Goal: Task Accomplishment & Management: Use online tool/utility

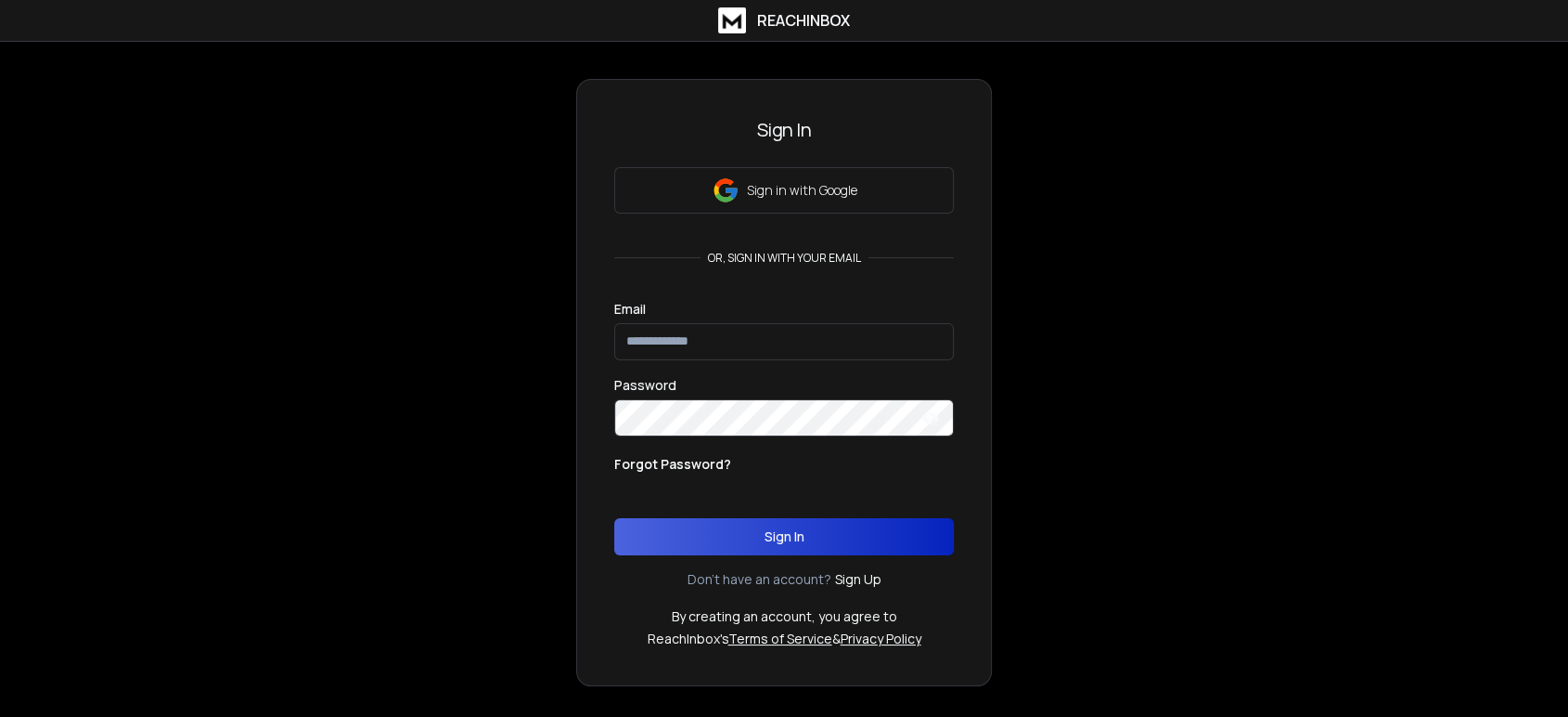
click at [953, 323] on div at bounding box center [953, 323] width 0 height 0
type input "**********"
drag, startPoint x: 795, startPoint y: 526, endPoint x: 752, endPoint y: 531, distance: 43.3
click at [794, 526] on button "Sign In" at bounding box center [784, 537] width 340 height 37
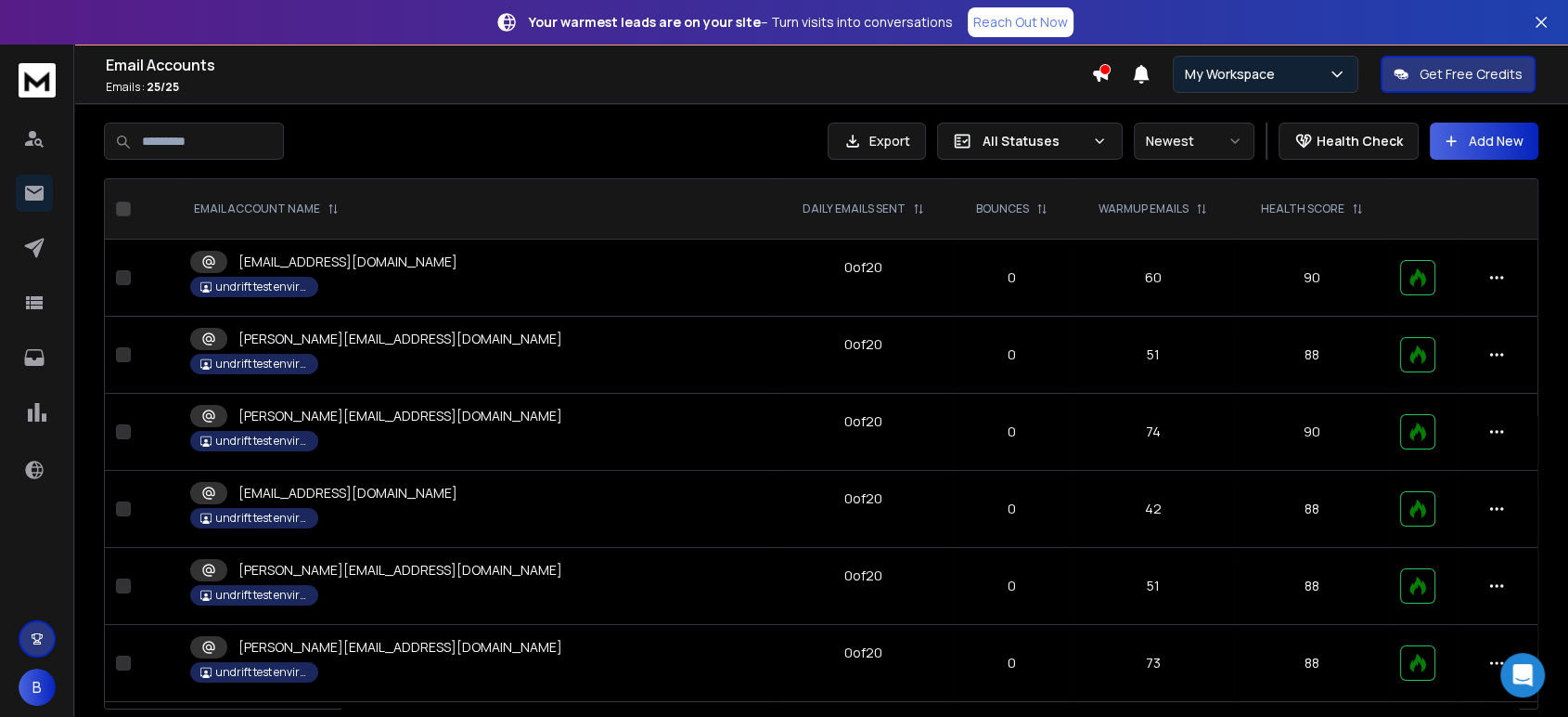
click at [1240, 57] on button "My Workspace" at bounding box center [1265, 74] width 186 height 37
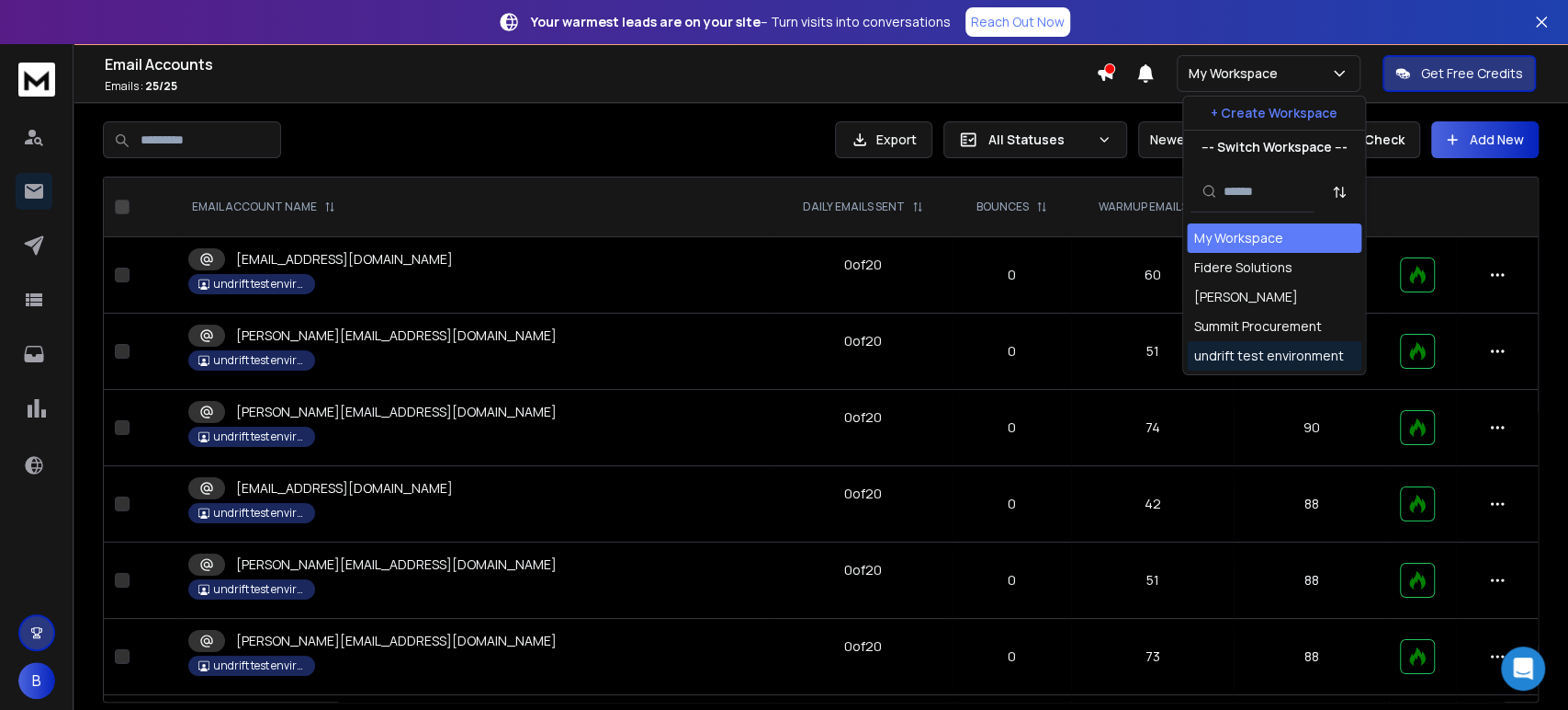
click at [1246, 350] on div "undrift test environment" at bounding box center [1269, 355] width 149 height 18
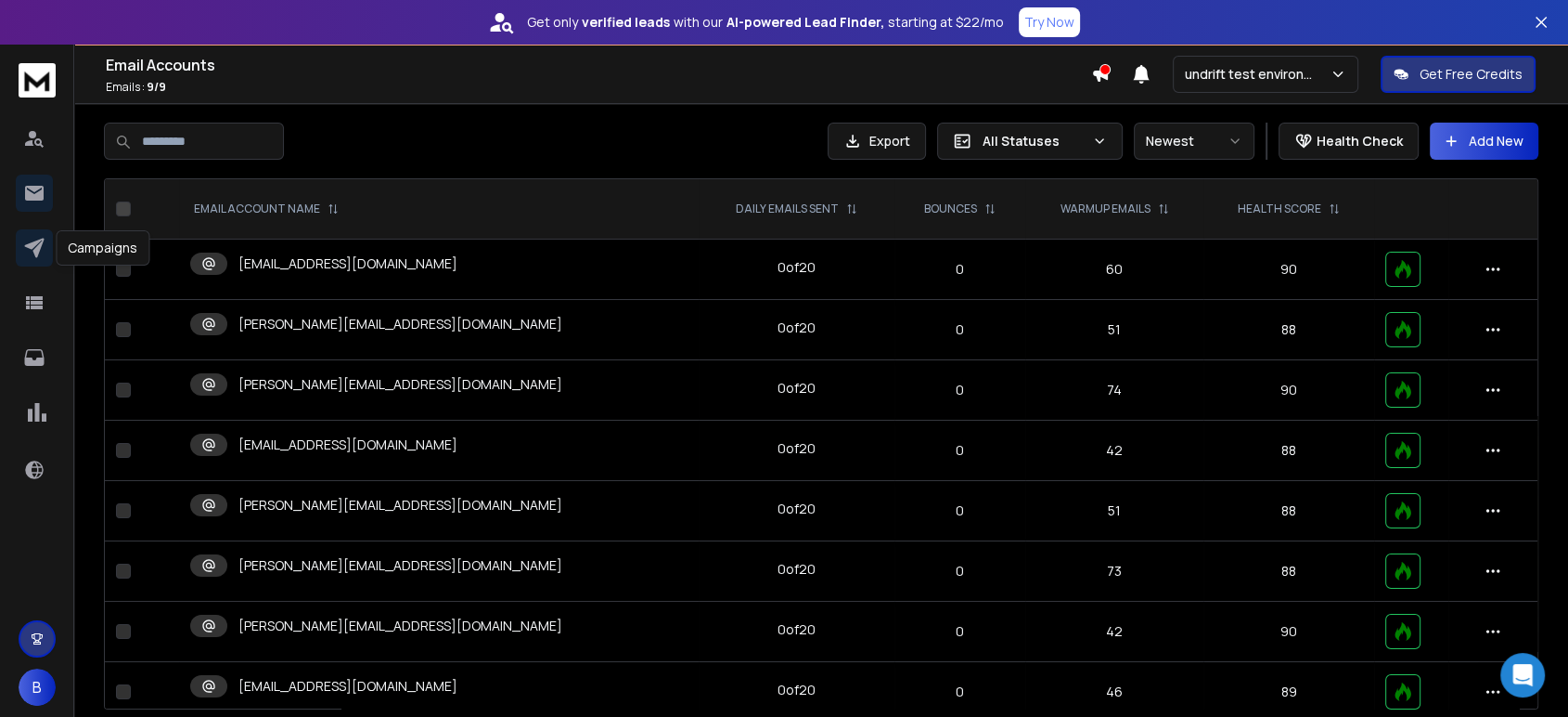
click at [25, 250] on icon at bounding box center [34, 247] width 22 height 22
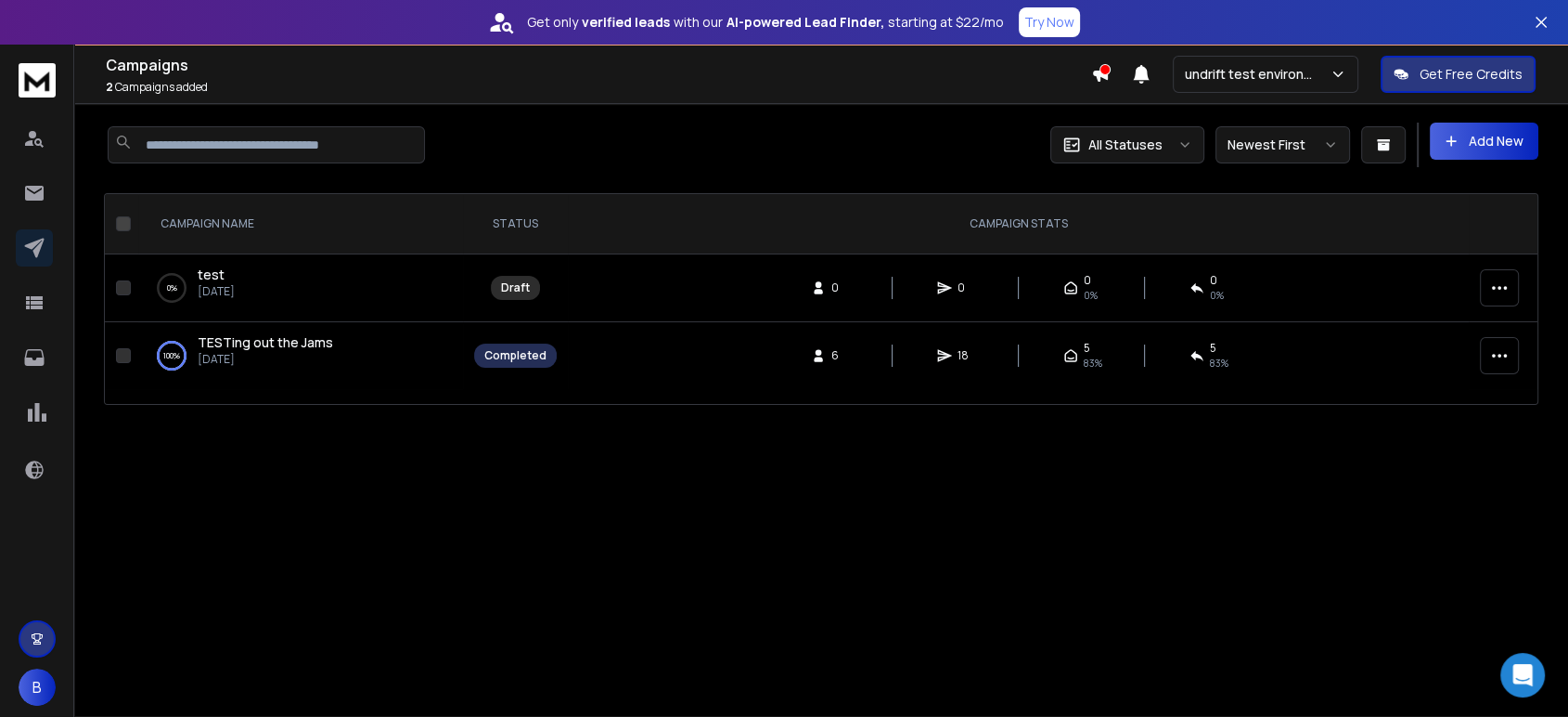
click at [362, 518] on div "Campaigns 2 Campaigns Added All Statuses Newest First Add New CAMPAIGN NAME STA…" at bounding box center [821, 481] width 1435 height 717
click at [1502, 287] on icon "button" at bounding box center [1499, 287] width 19 height 19
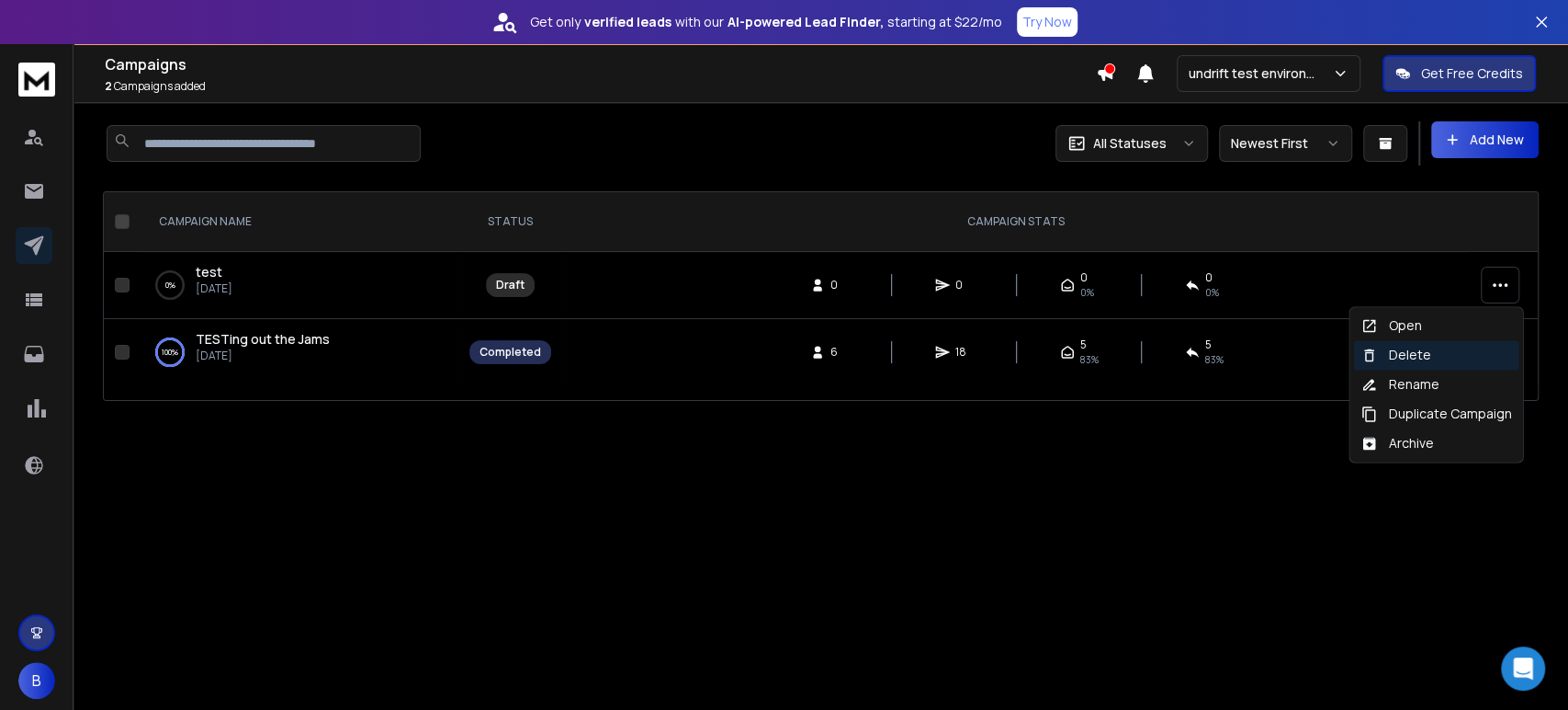
click at [1433, 359] on div "Delete" at bounding box center [1436, 355] width 166 height 29
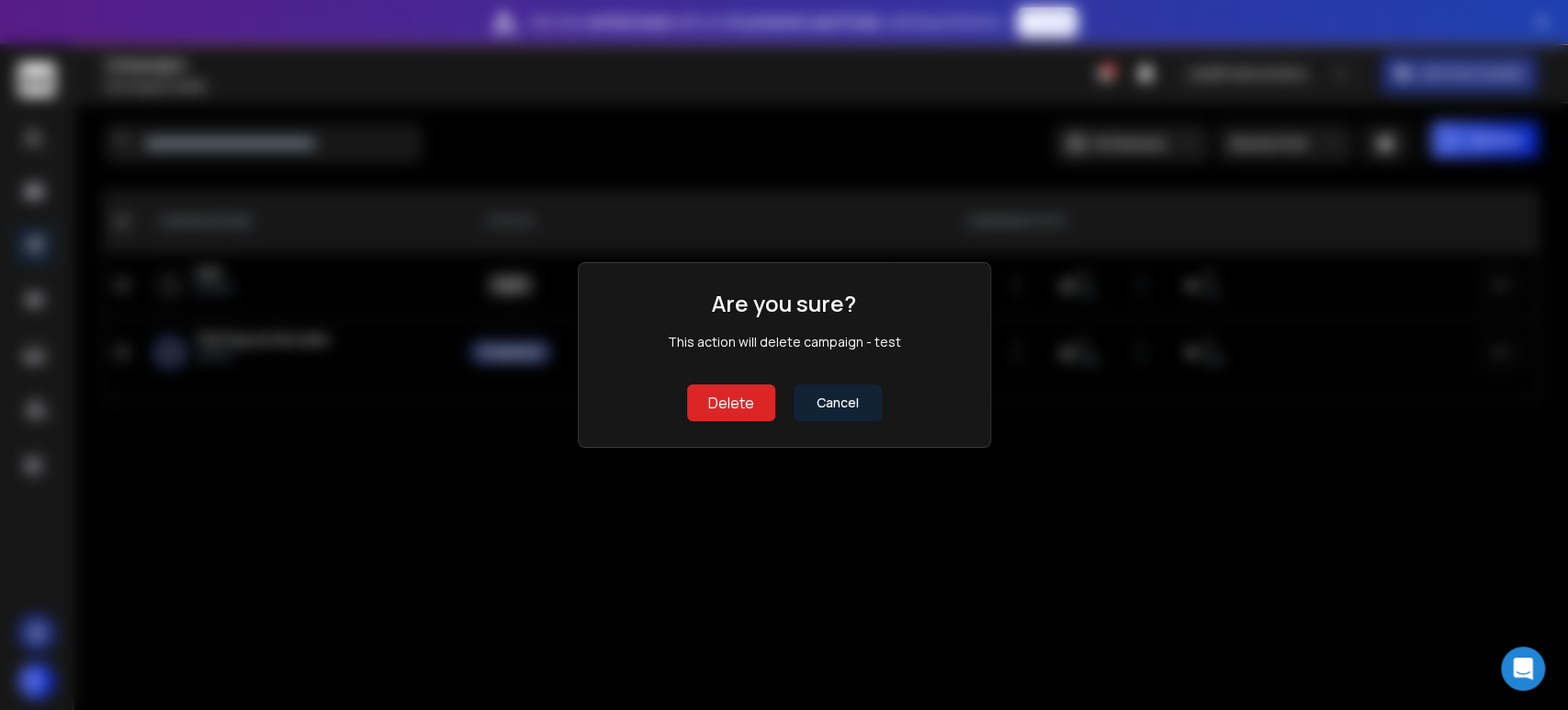
drag, startPoint x: 743, startPoint y: 407, endPoint x: 844, endPoint y: 412, distance: 101.1
click at [743, 408] on button "Delete" at bounding box center [731, 402] width 88 height 37
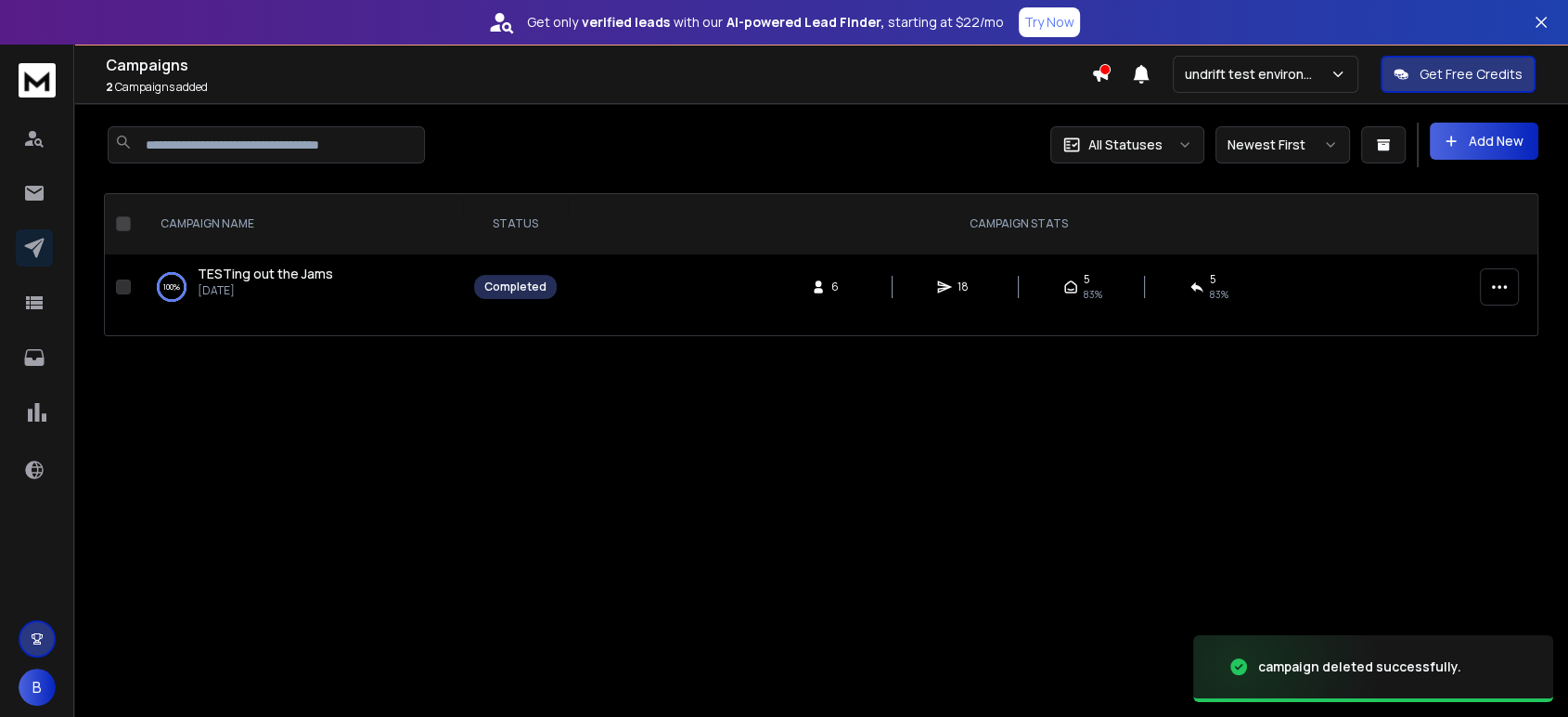
click at [1488, 287] on button "button" at bounding box center [1500, 286] width 39 height 37
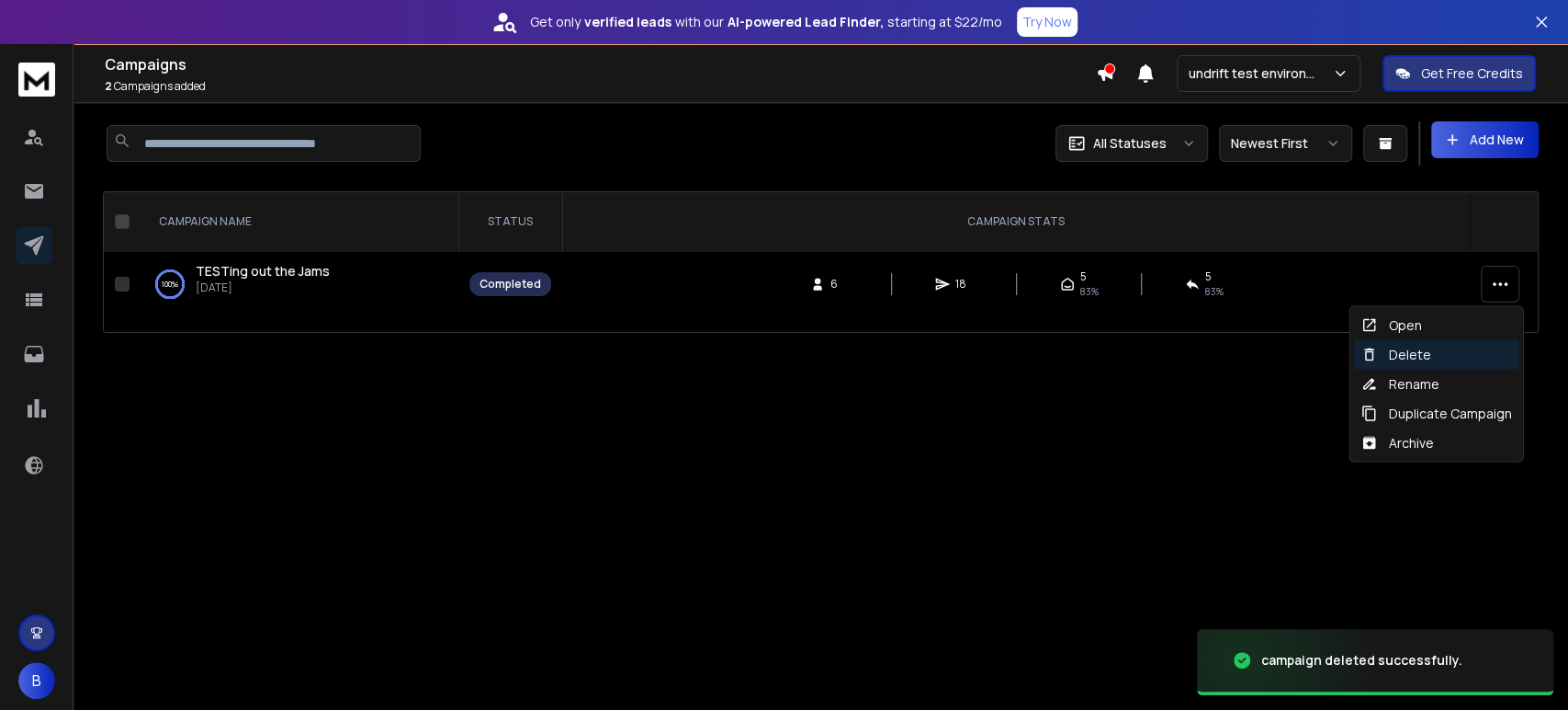
click at [1417, 347] on div "Delete" at bounding box center [1395, 353] width 69 height 18
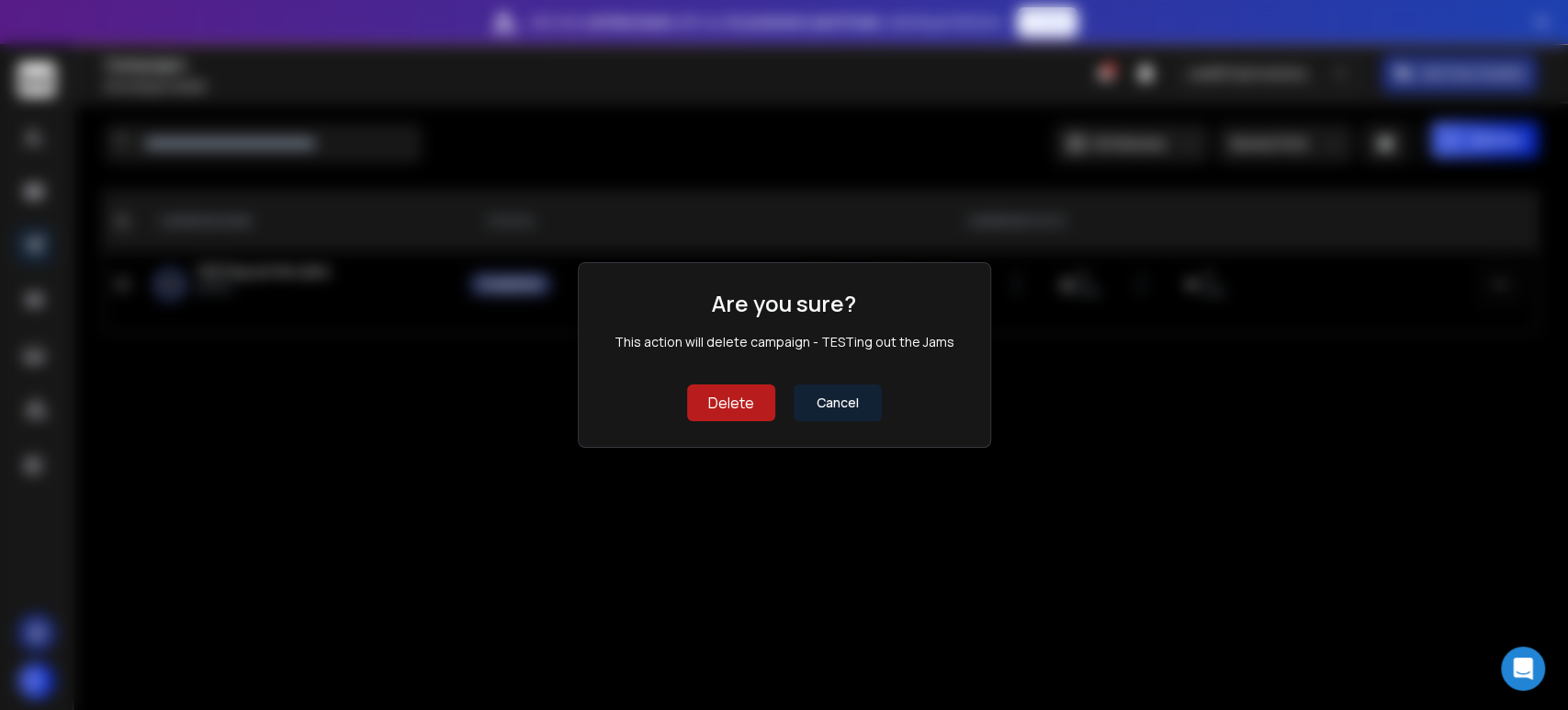
click at [691, 395] on button "Delete" at bounding box center [731, 402] width 88 height 37
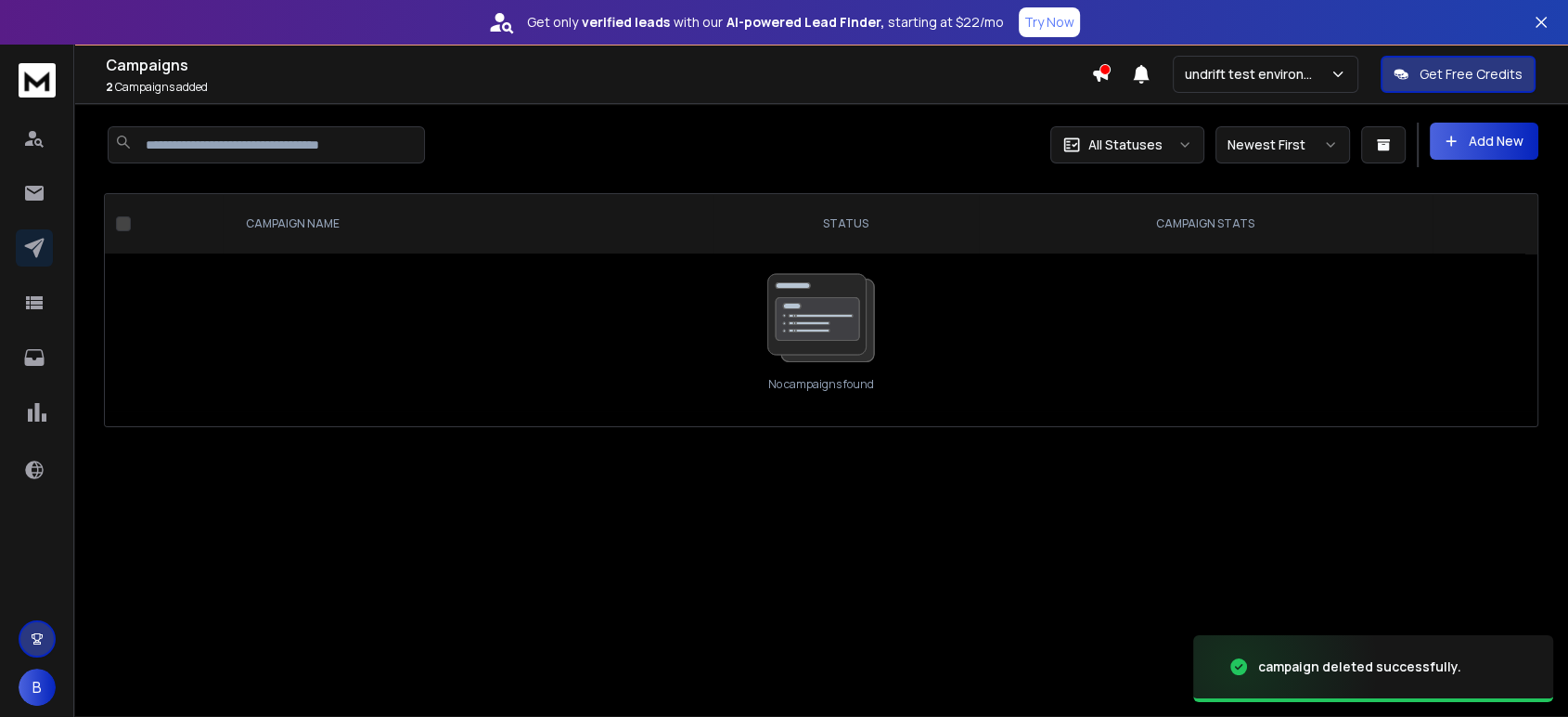
click at [1467, 136] on button "Add New" at bounding box center [1483, 141] width 108 height 37
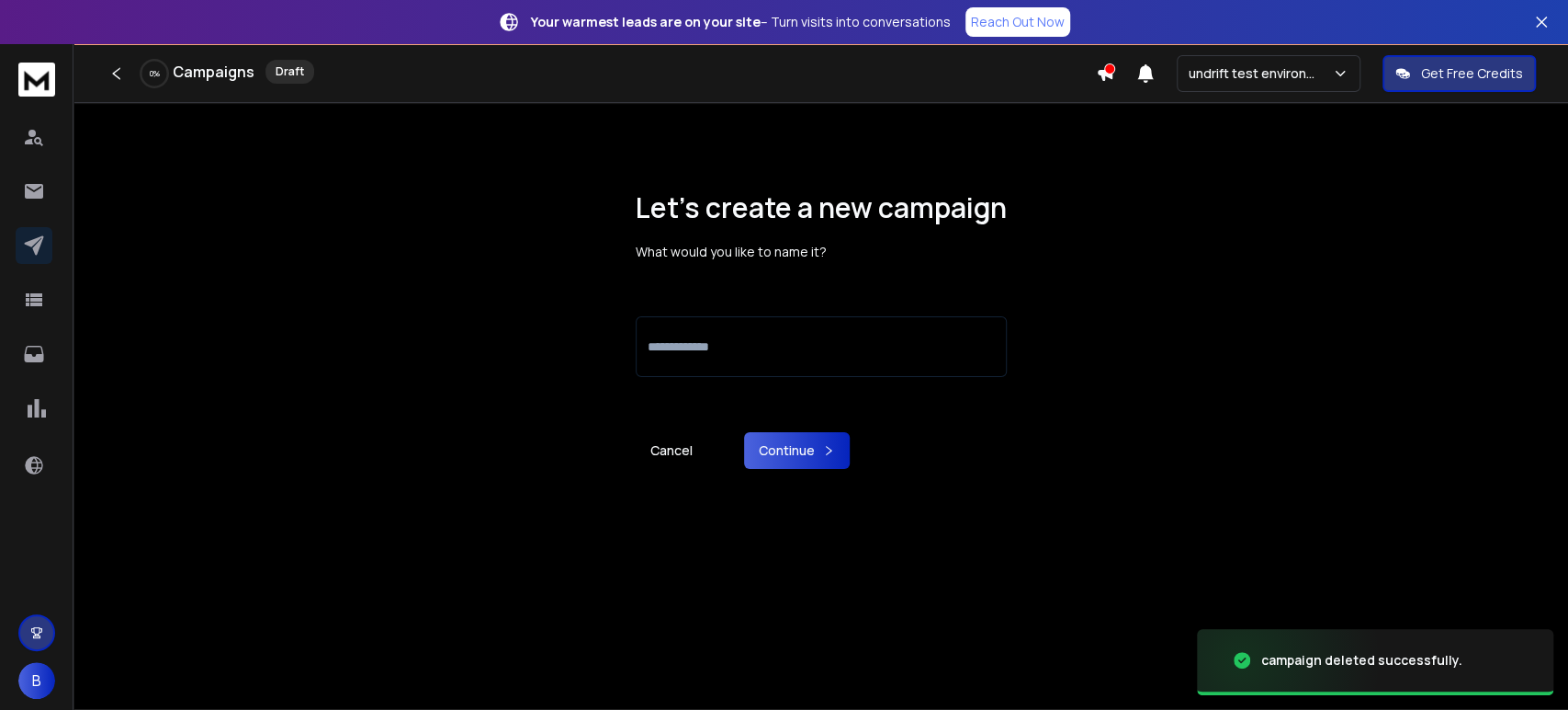
click at [779, 372] on input at bounding box center [821, 346] width 371 height 61
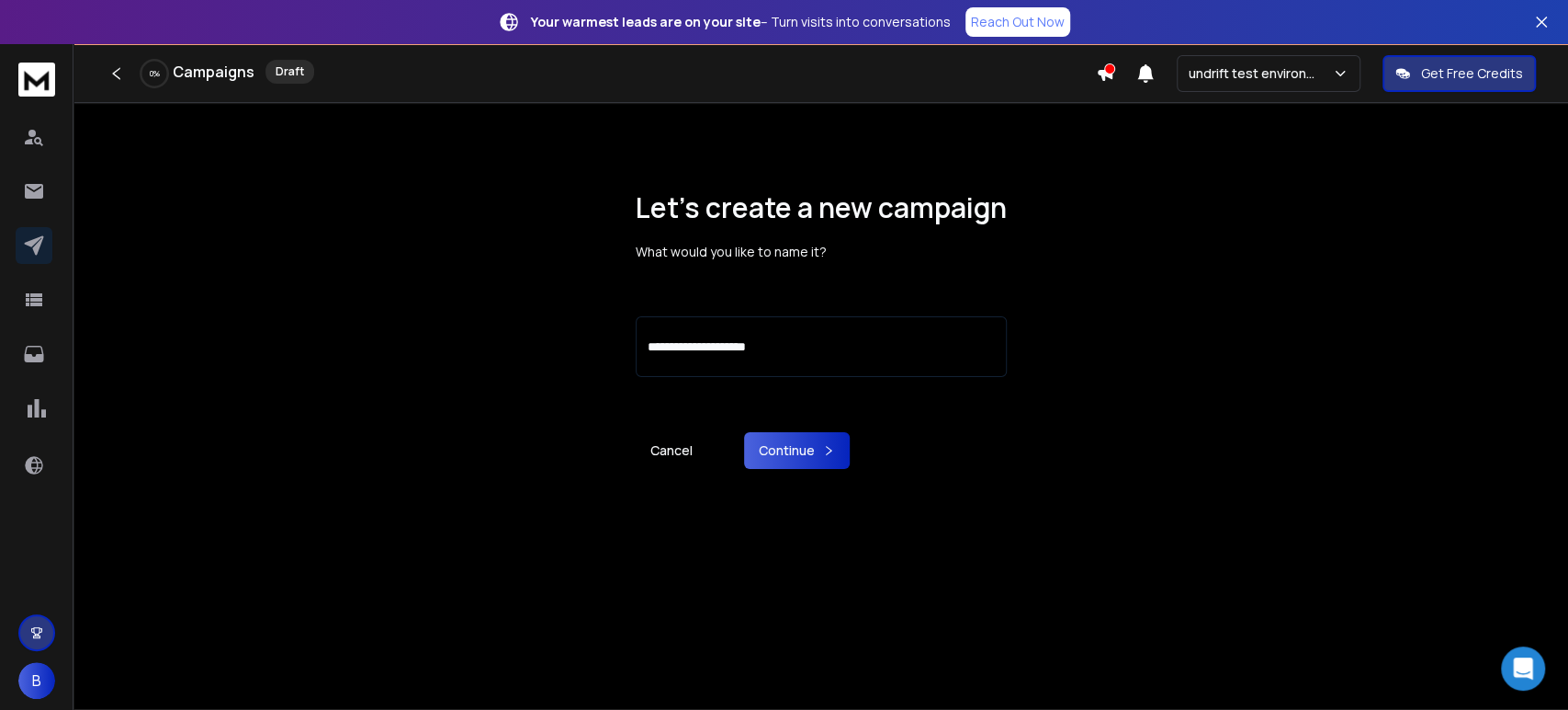
type input "**********"
click at [811, 446] on button "Continue" at bounding box center [798, 451] width 106 height 37
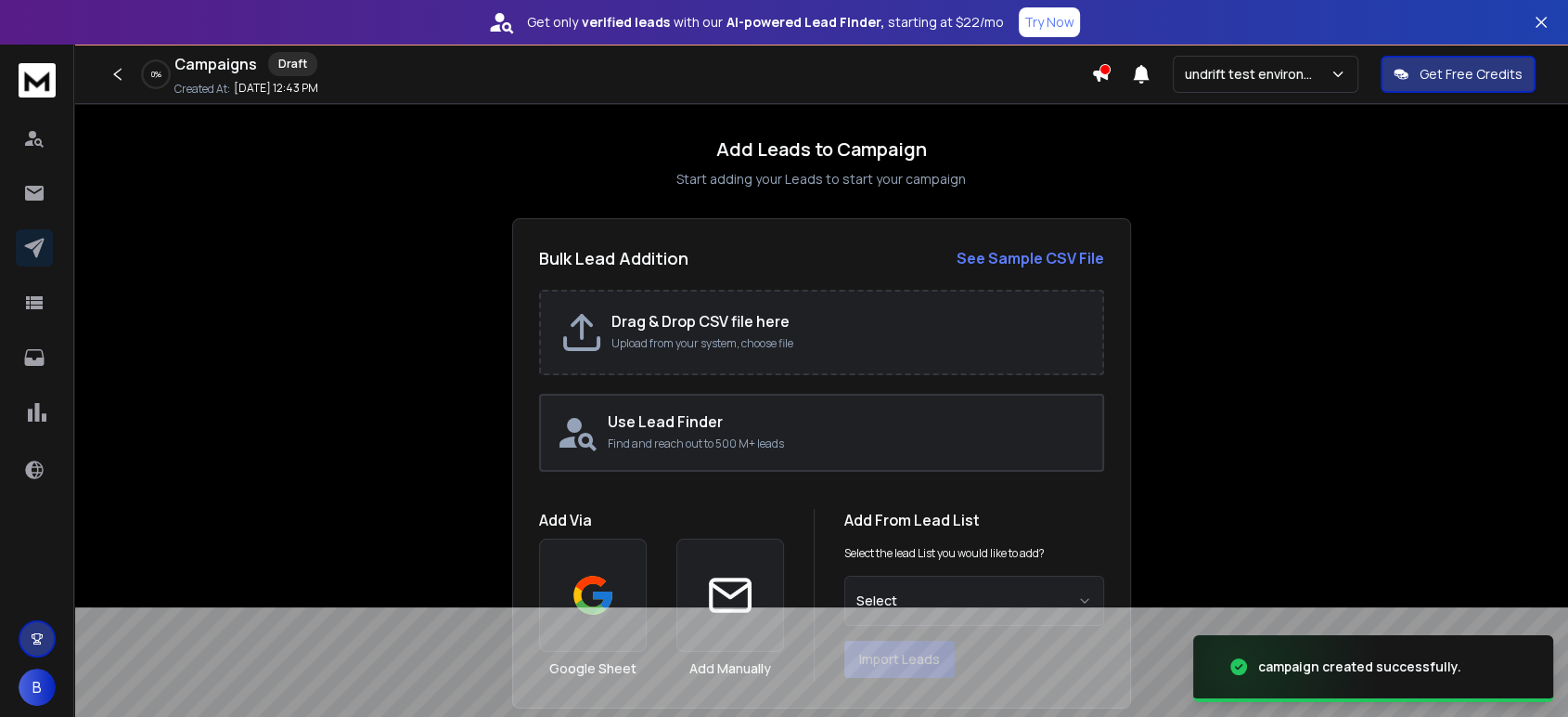
scroll to position [126, 0]
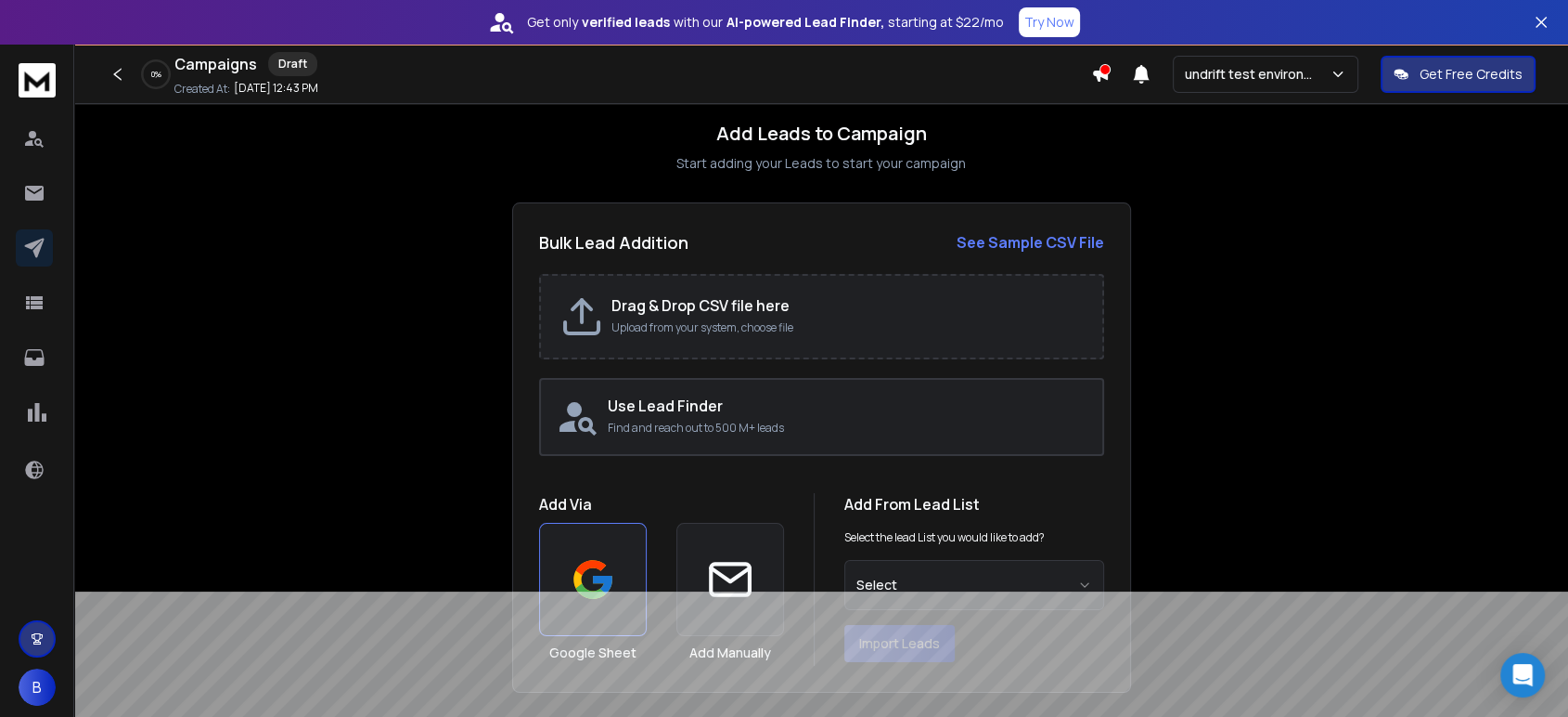
click at [593, 597] on icon at bounding box center [590, 590] width 30 height 16
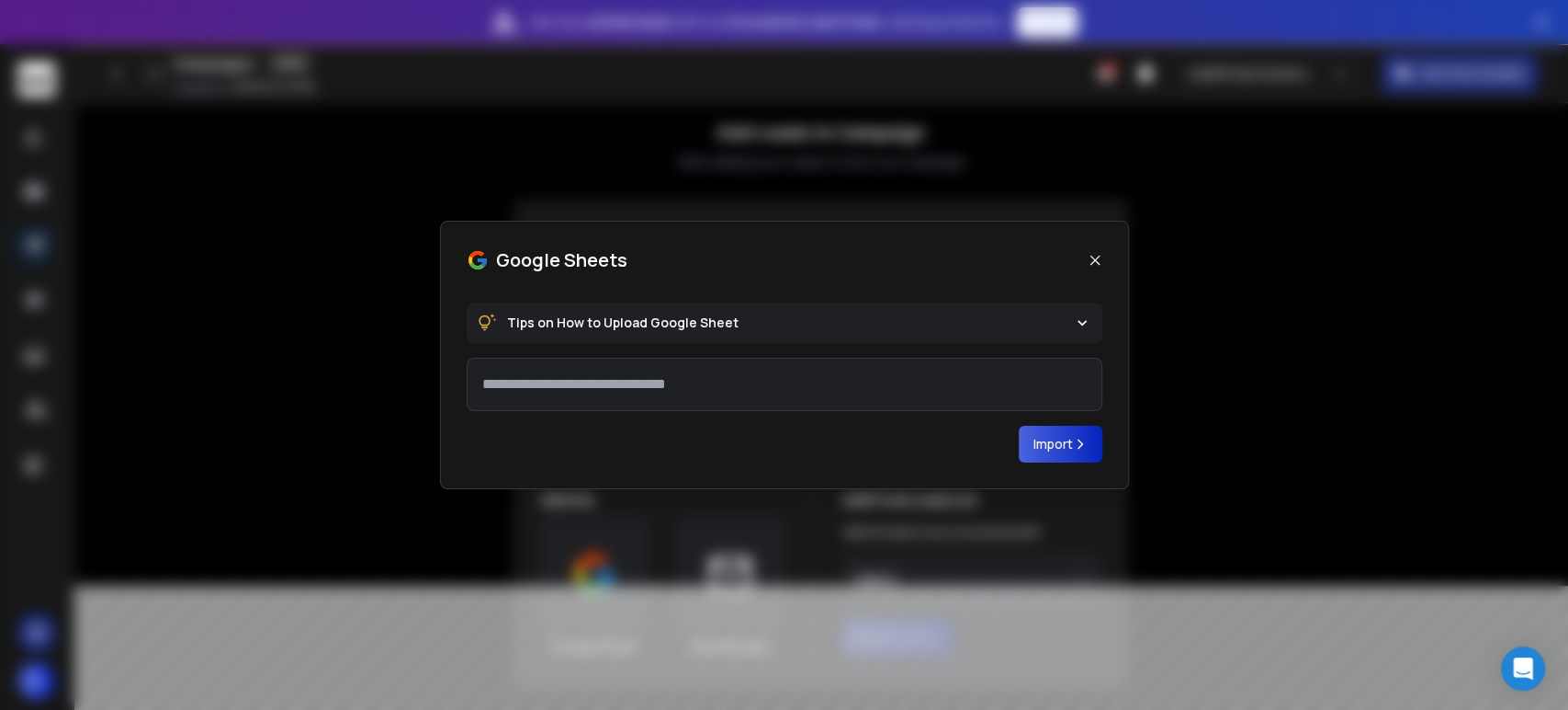
click at [702, 330] on p "Tips on How to Upload Google Sheet" at bounding box center [623, 322] width 231 height 18
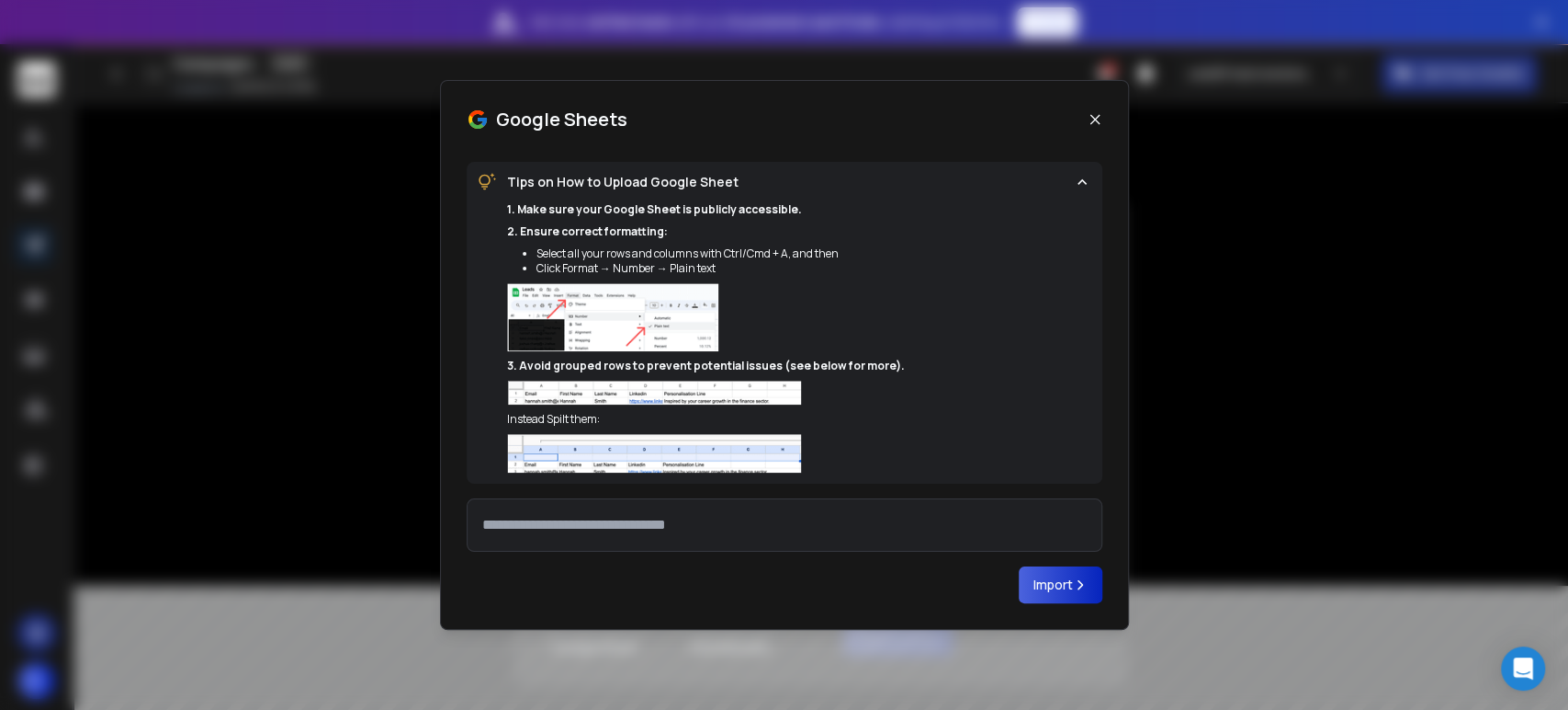
click at [541, 253] on li "Select all your rows and columns with Ctrl/Cmd + A, and then" at bounding box center [706, 253] width 339 height 14
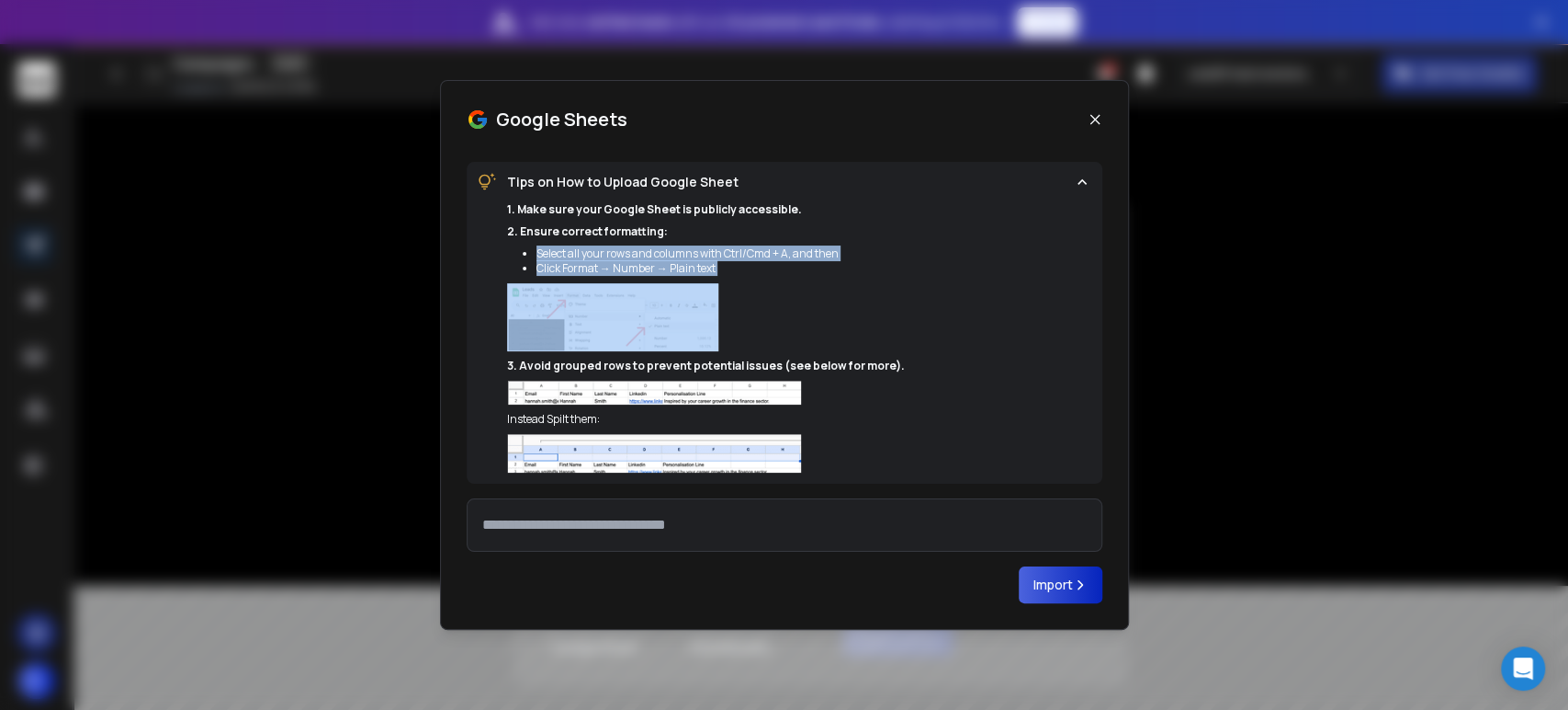
drag, startPoint x: 541, startPoint y: 253, endPoint x: 919, endPoint y: 356, distance: 391.8
click at [919, 356] on div "Tips on How to Upload Google Sheet 1. Make sure your Google Sheet is publicly a…" at bounding box center [784, 322] width 635 height 321
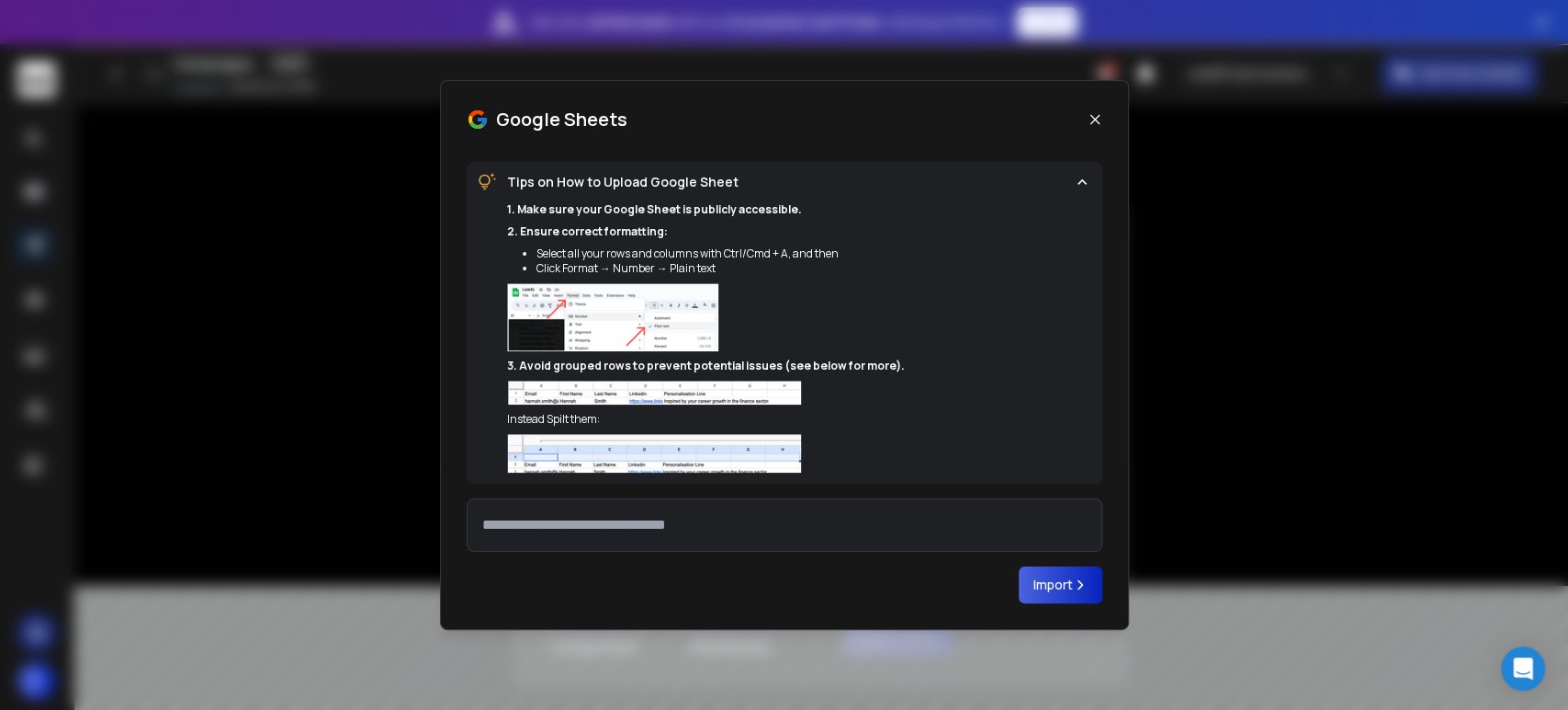
click at [1095, 119] on icon at bounding box center [1095, 120] width 10 height 10
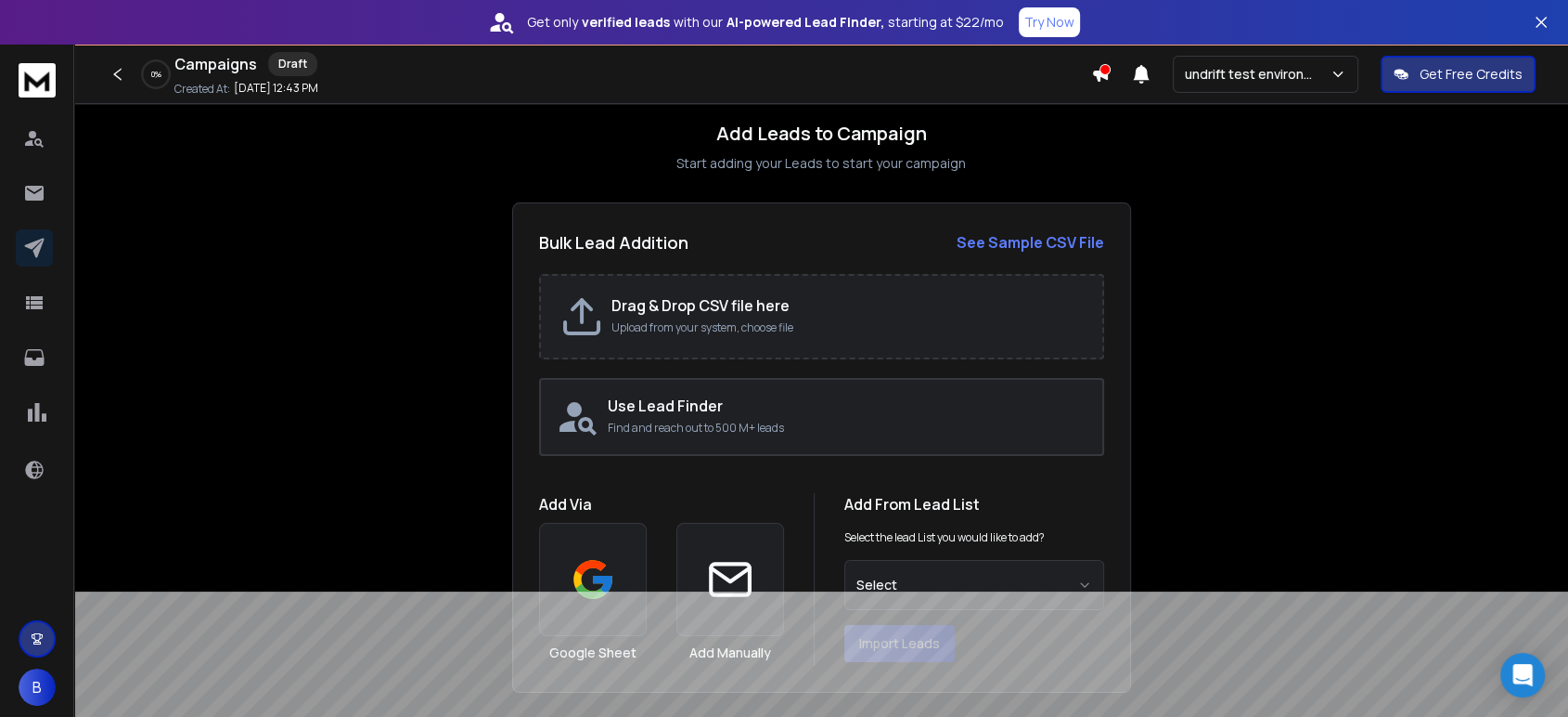
drag, startPoint x: 324, startPoint y: 269, endPoint x: 417, endPoint y: 227, distance: 102.0
click at [325, 269] on div "Add Leads to Campaign Start adding your Leads to start your campaign Bulk Lead …" at bounding box center [821, 397] width 1420 height 590
